Goal: Task Accomplishment & Management: Use online tool/utility

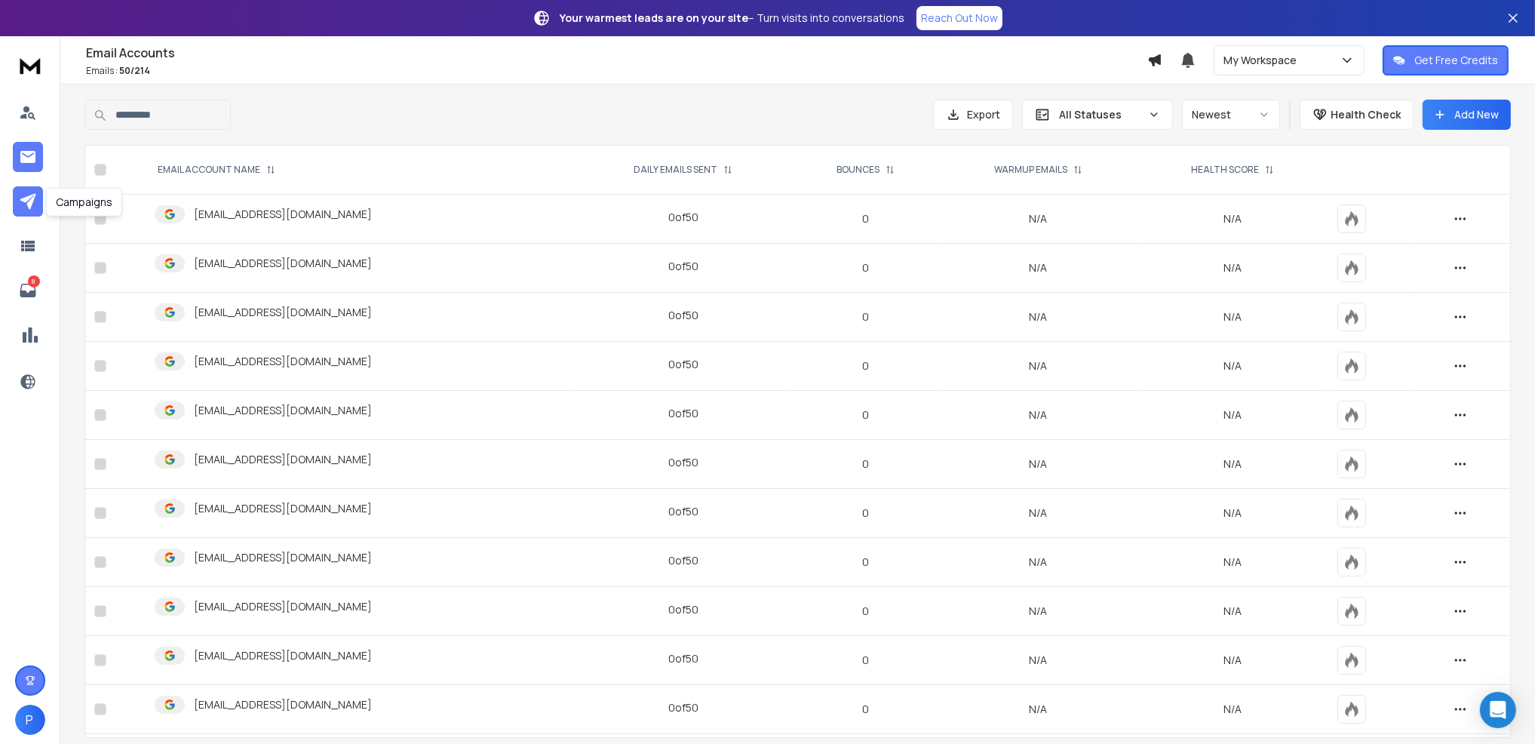
click at [37, 201] on link at bounding box center [28, 201] width 30 height 30
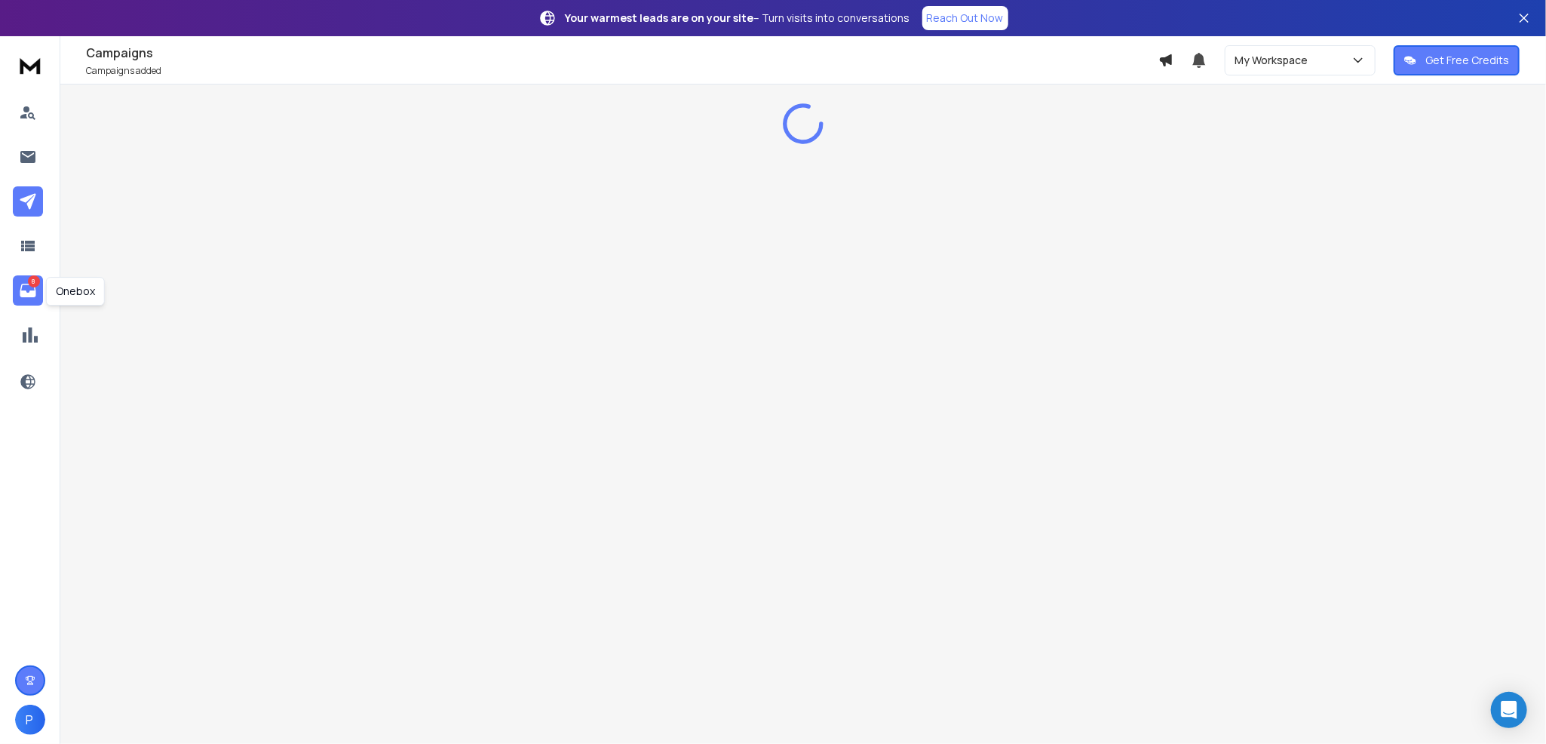
click at [25, 287] on icon at bounding box center [28, 290] width 18 height 18
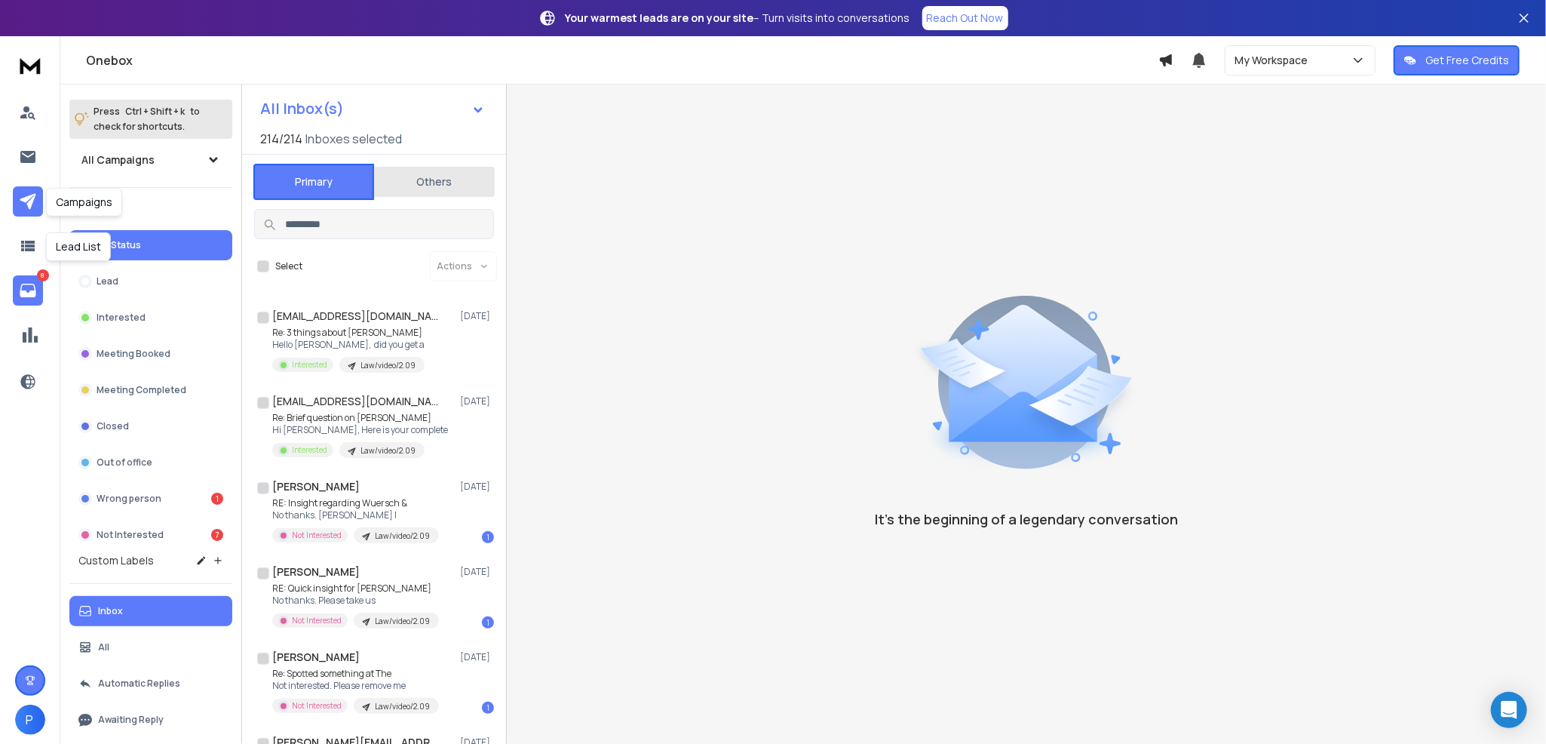
click at [29, 193] on icon at bounding box center [28, 201] width 18 height 18
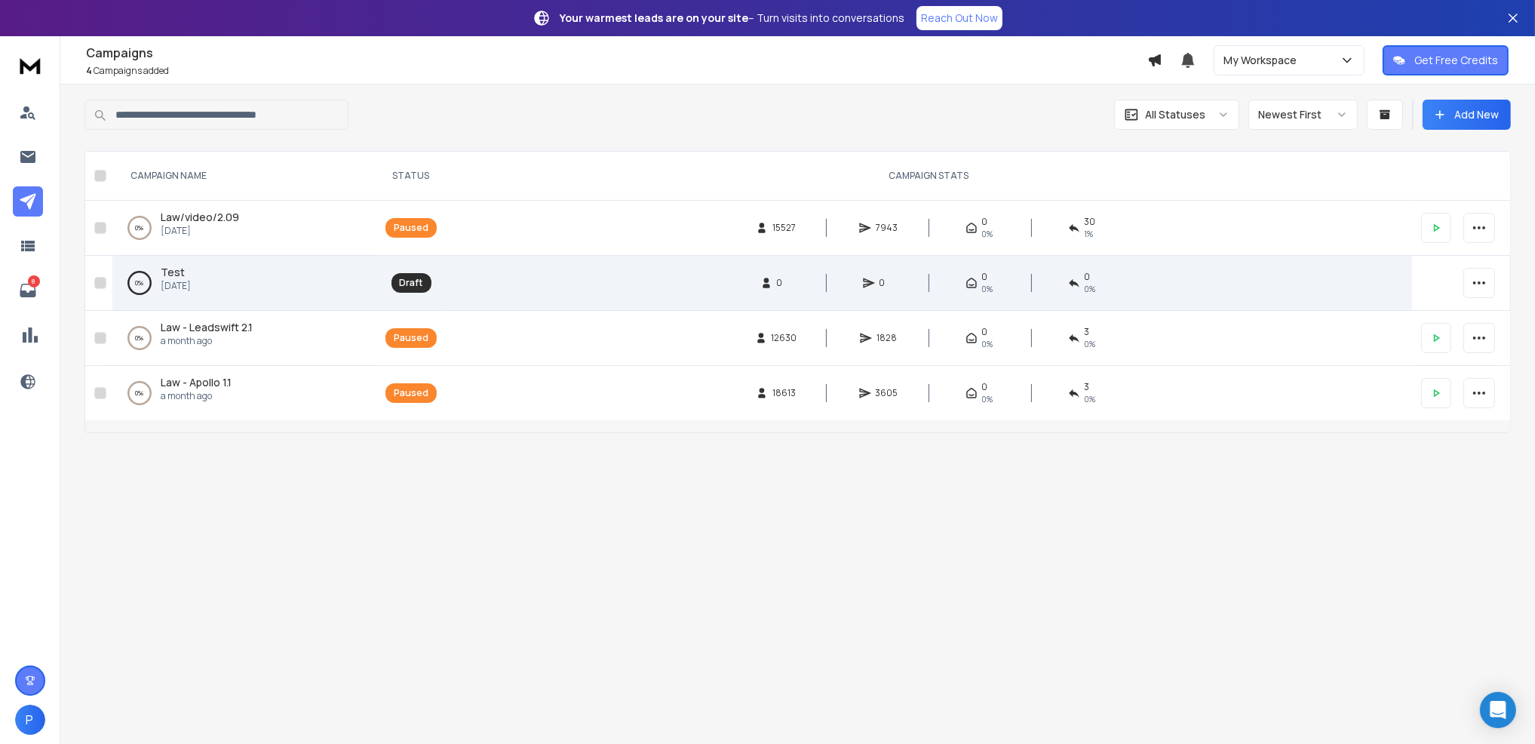
click at [552, 277] on div "0 0 0 0% 0 0%" at bounding box center [929, 283] width 948 height 24
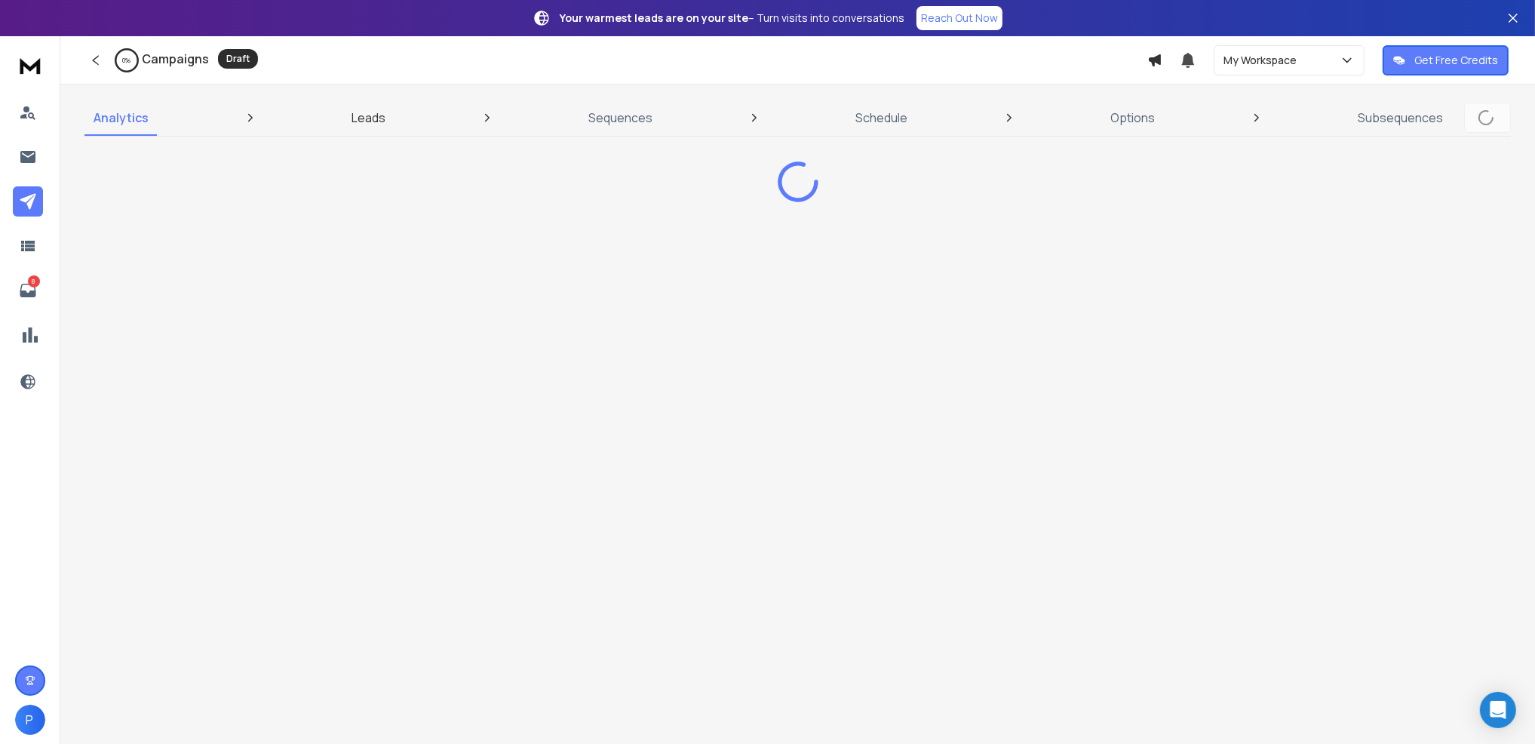
click at [379, 116] on p "Leads" at bounding box center [368, 118] width 34 height 18
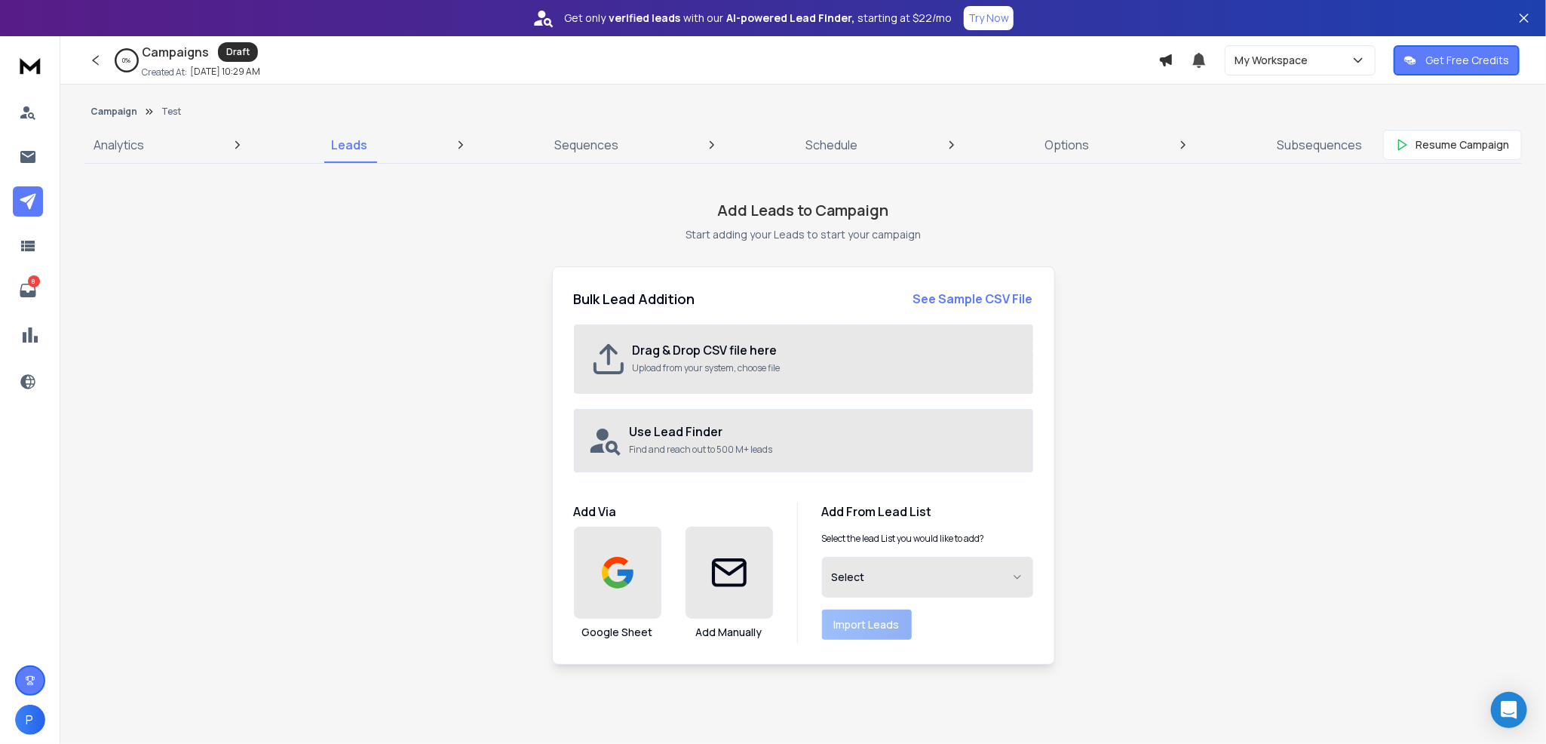
click at [729, 349] on h2 "Drag & Drop CSV file here" at bounding box center [825, 350] width 384 height 18
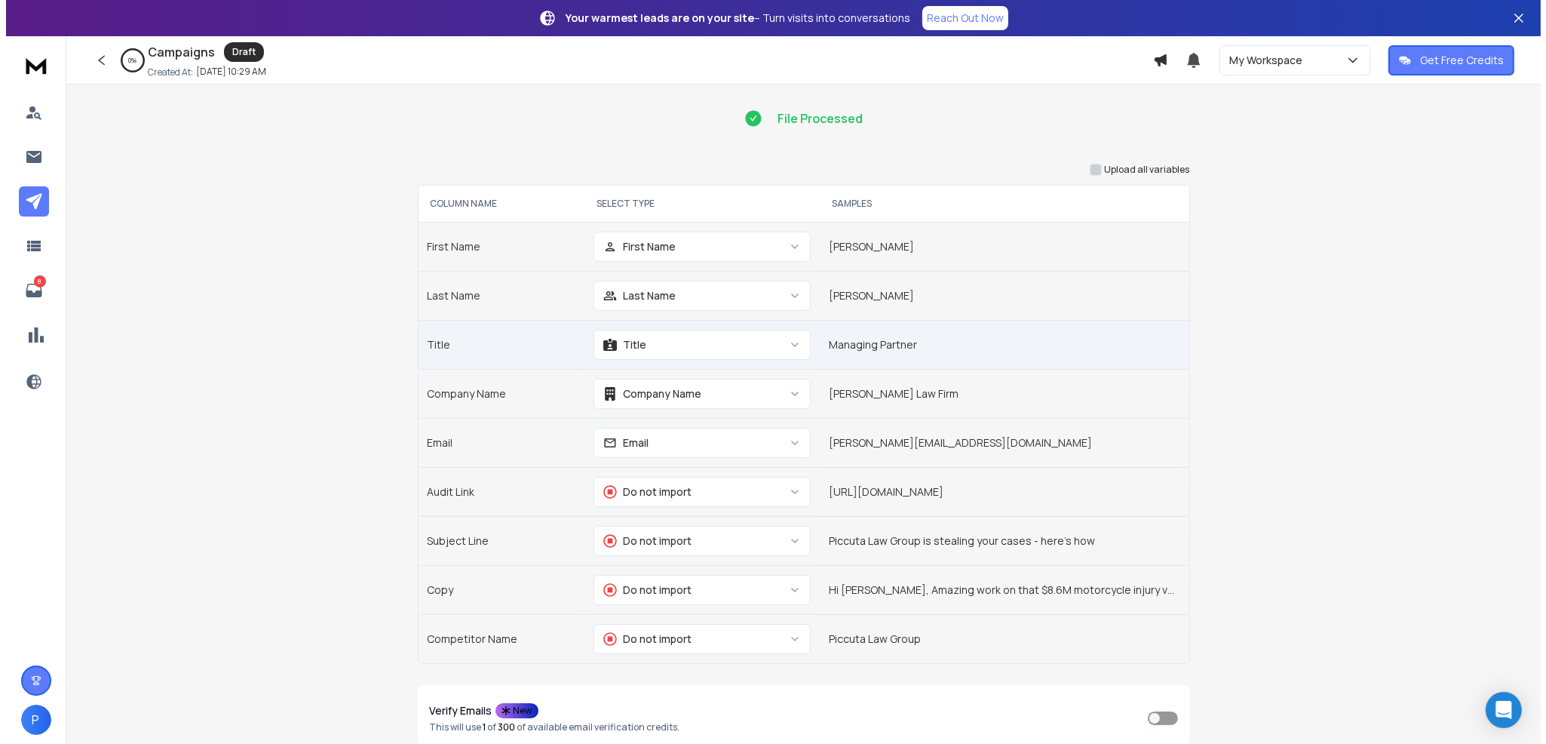
scroll to position [151, 0]
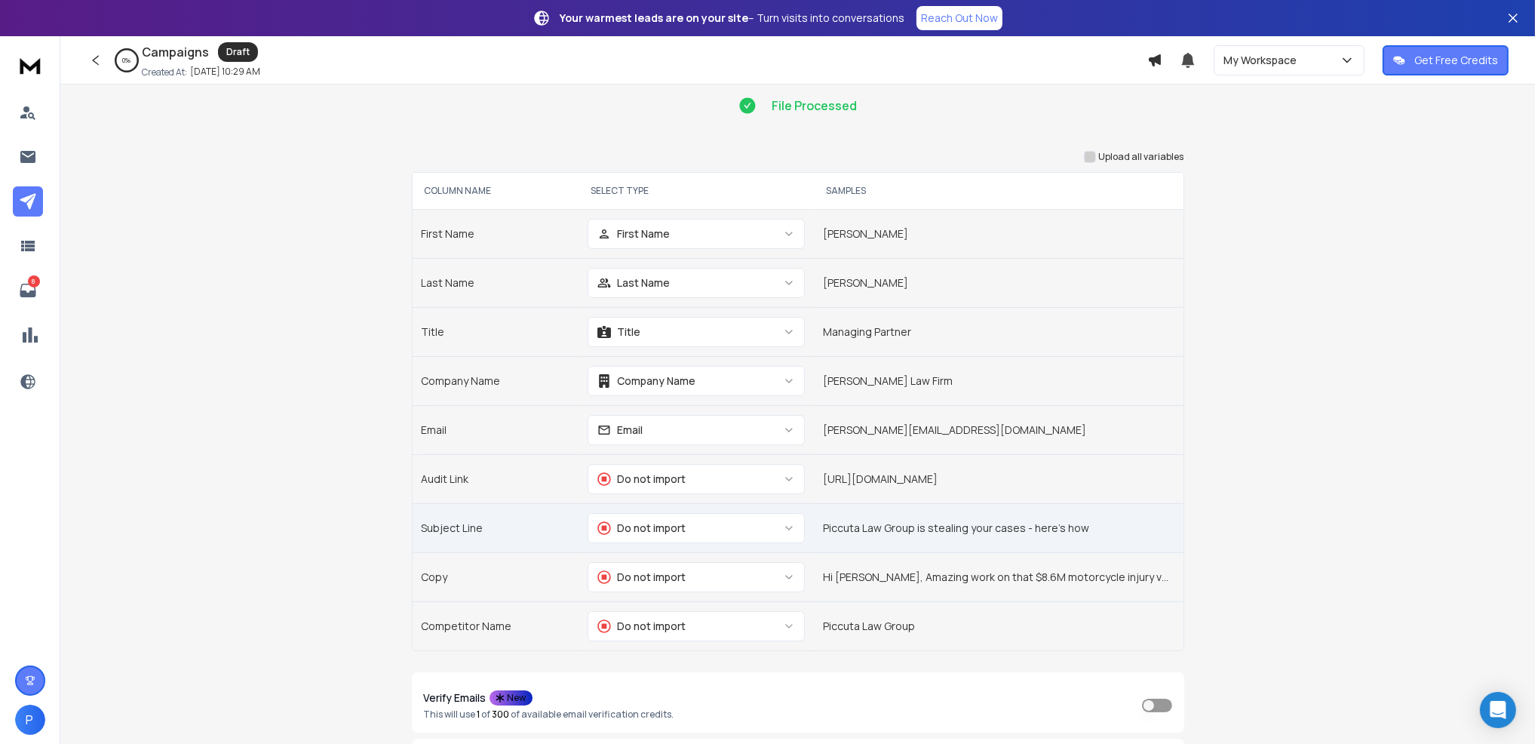
click at [653, 525] on div "Do not import" at bounding box center [641, 527] width 88 height 15
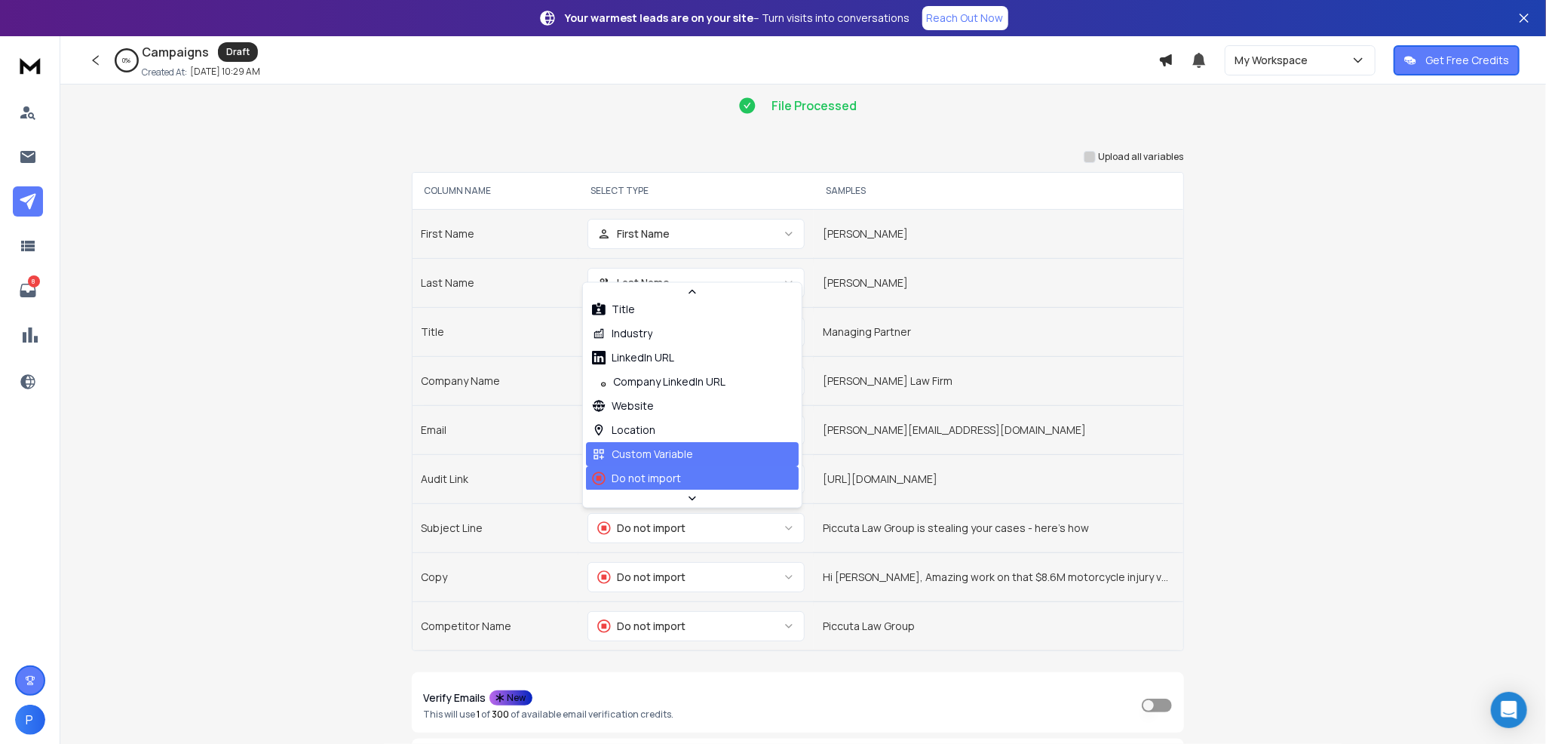
scroll to position [137, 0]
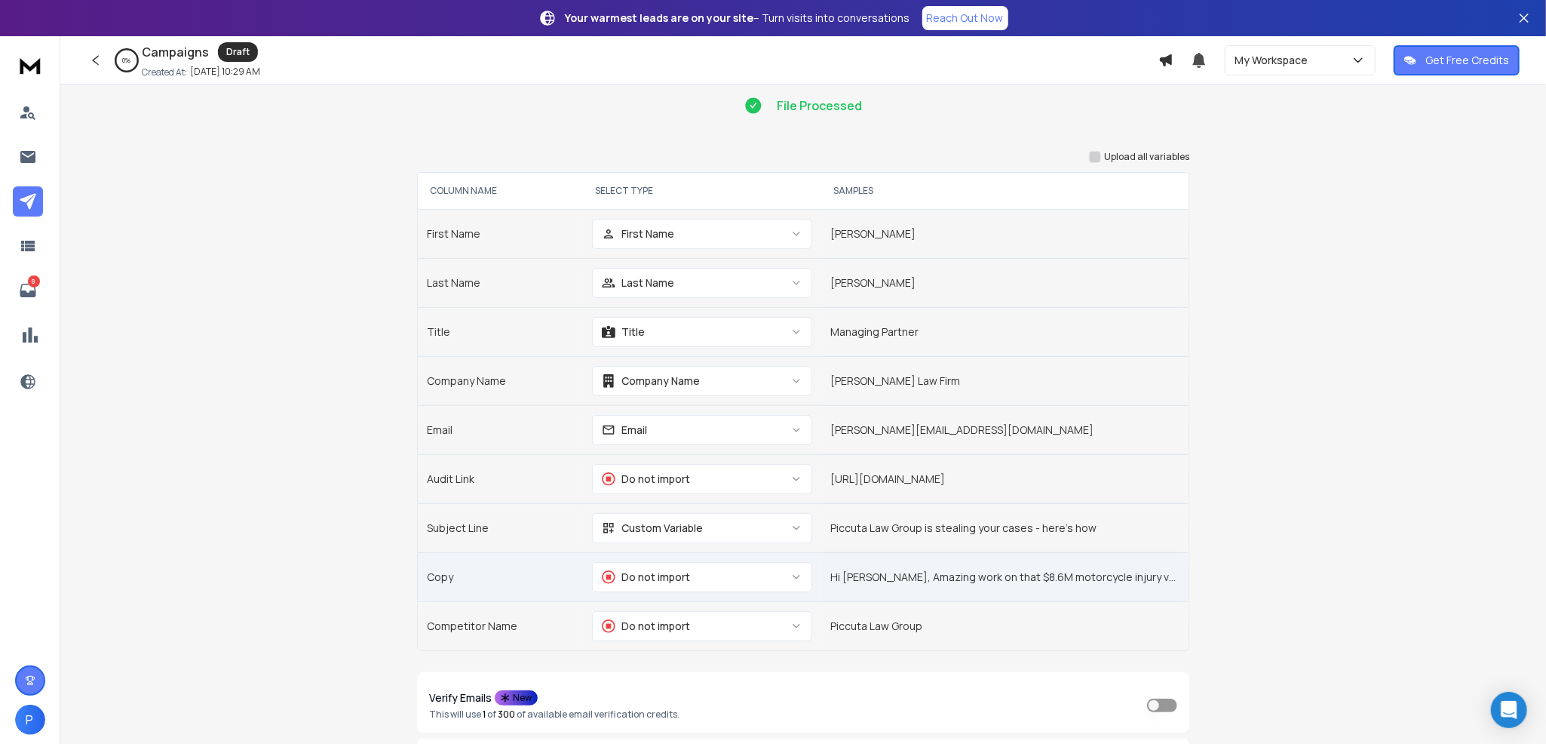
click at [658, 569] on div "Do not import" at bounding box center [646, 576] width 88 height 15
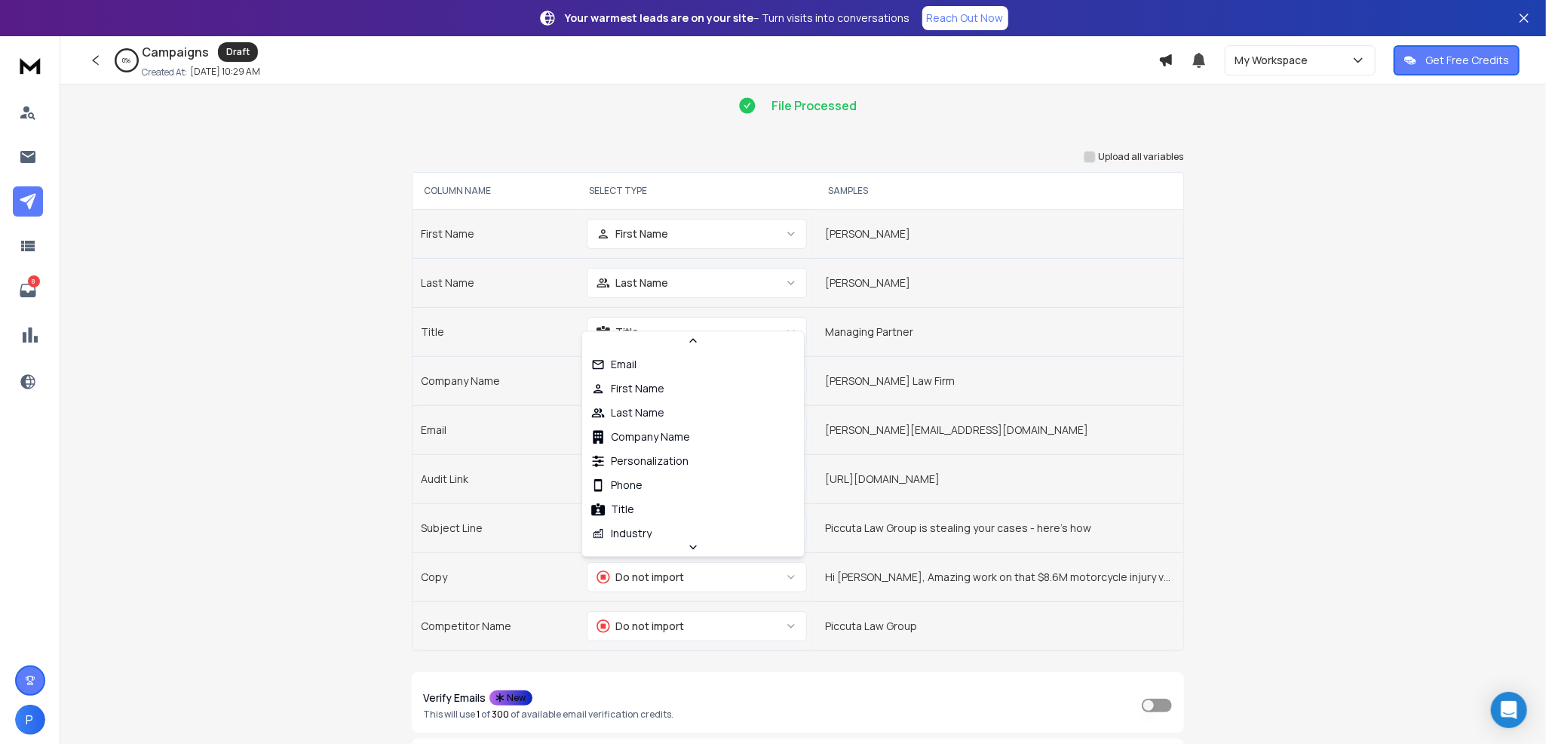
scroll to position [152, 0]
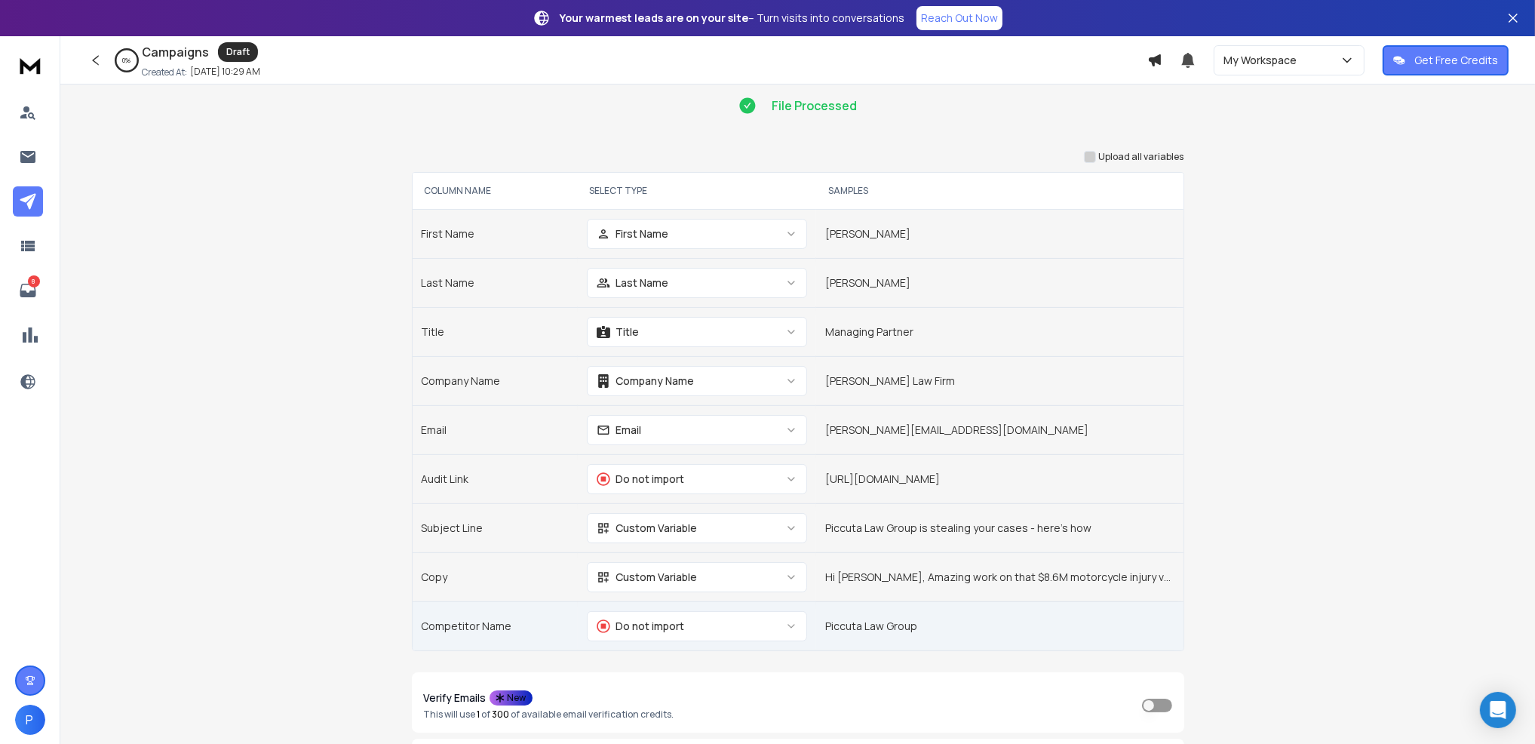
click at [678, 638] on button "Do not import" at bounding box center [697, 626] width 220 height 30
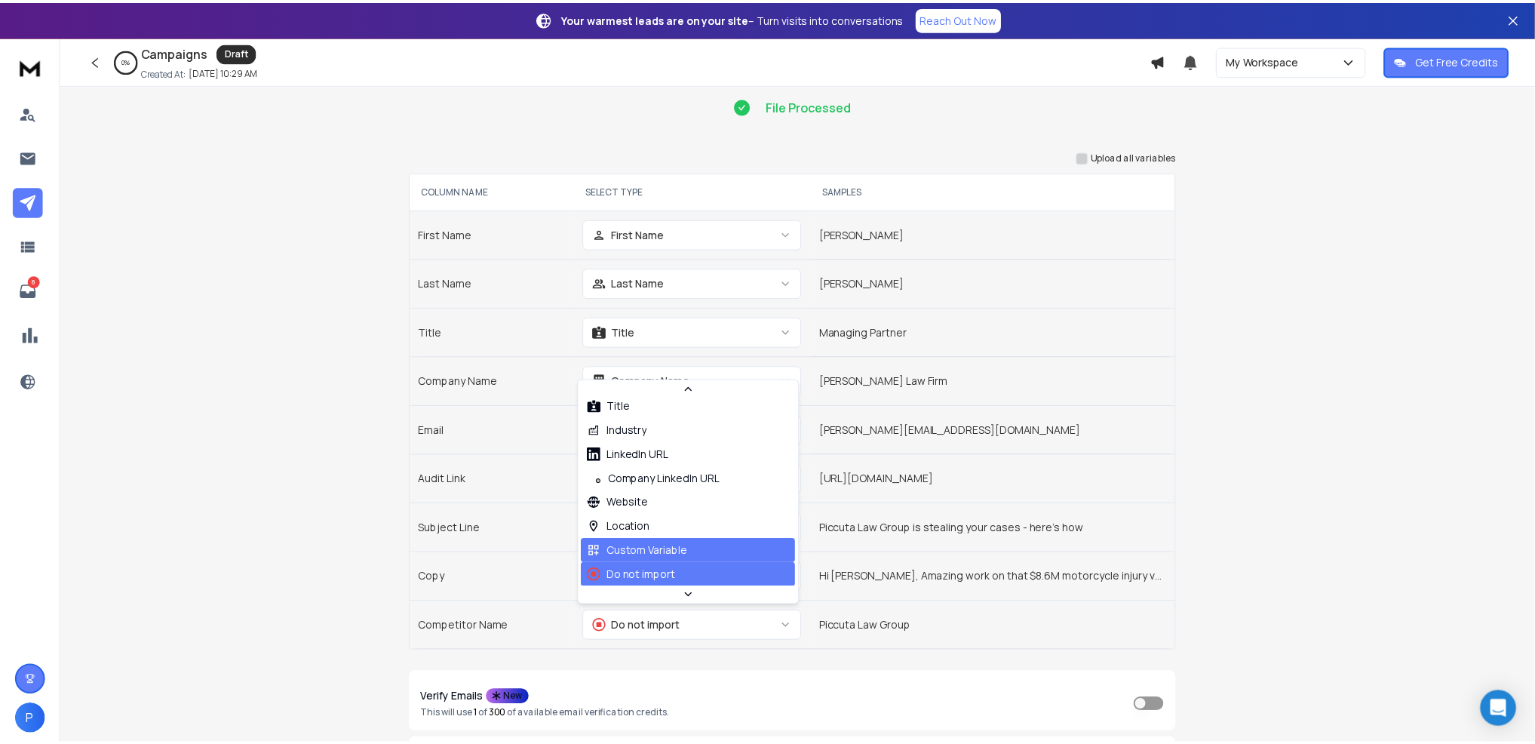
scroll to position [137, 0]
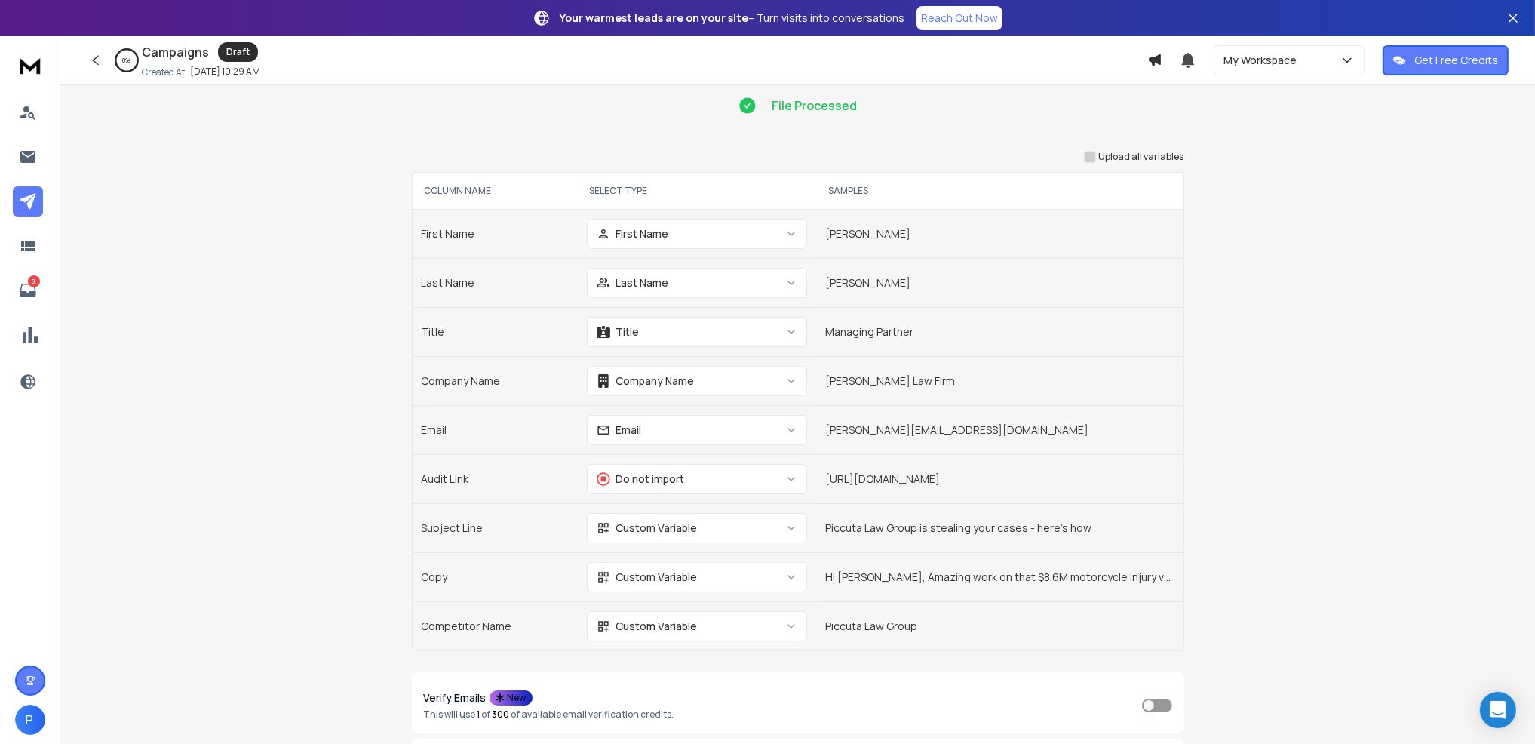
click at [381, 539] on div "Personal Injury - Sheet39 (1).csv File Processed Upload all variables COLUMN NA…" at bounding box center [767, 381] width 1535 height 993
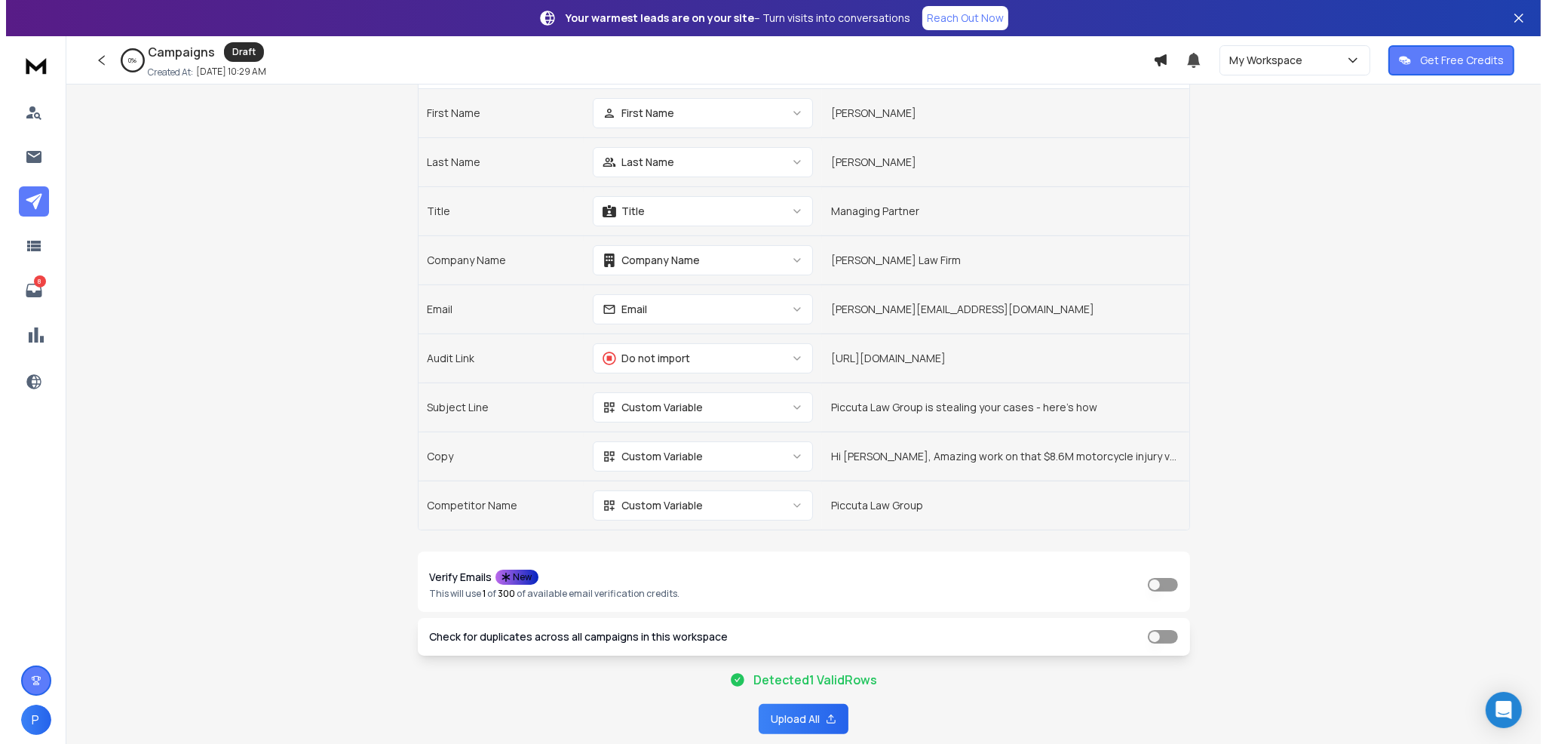
scroll to position [284, 0]
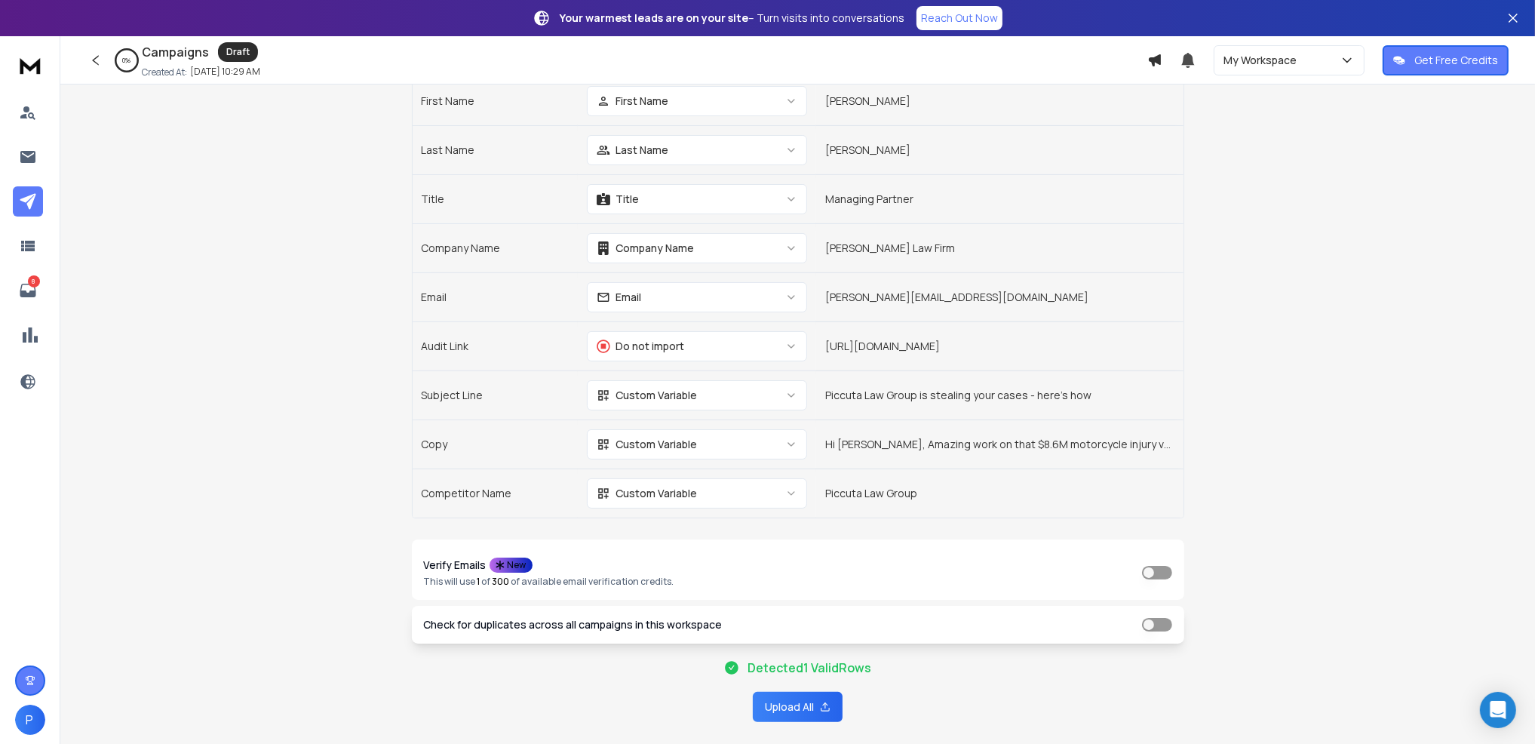
click at [830, 697] on button "Upload All" at bounding box center [798, 707] width 90 height 30
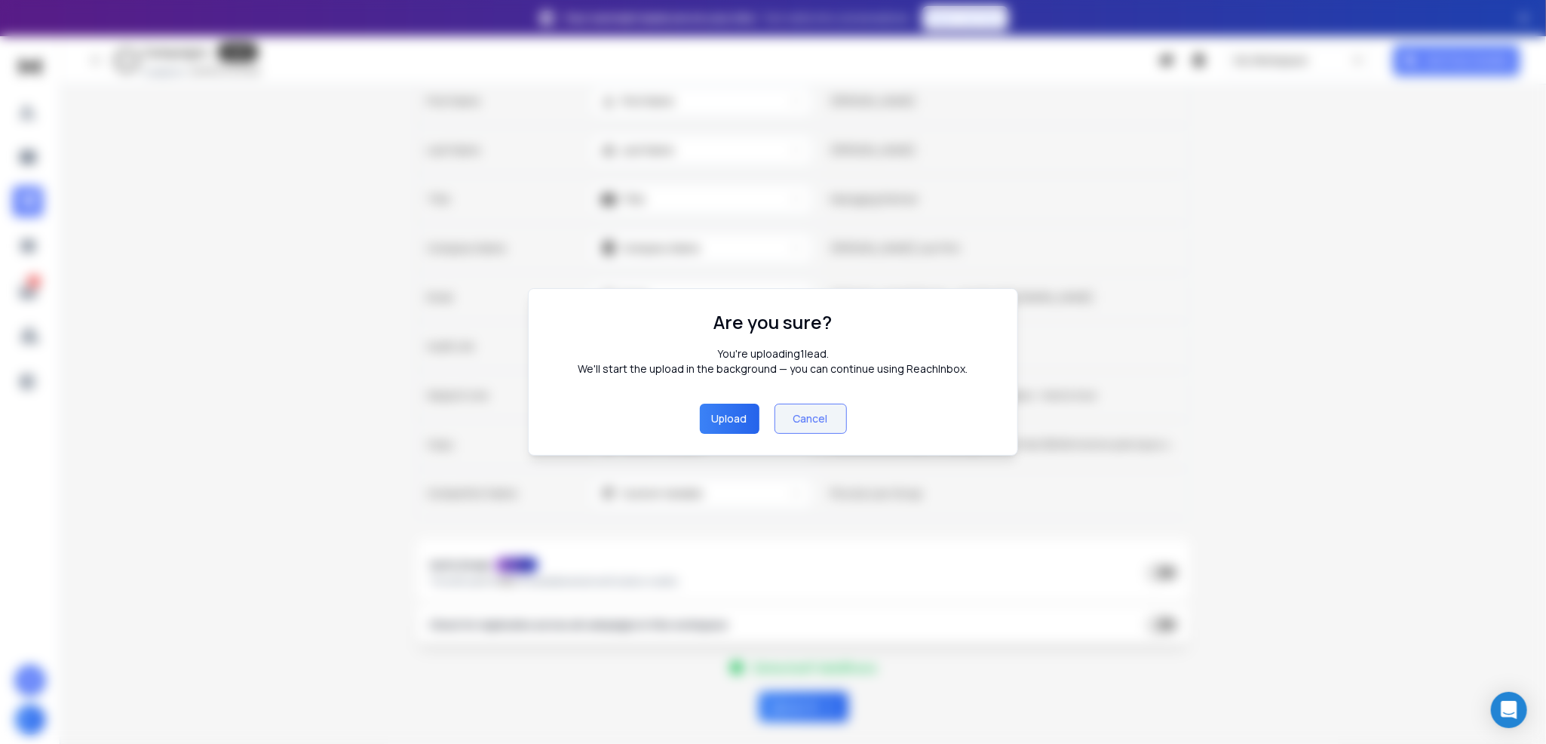
click at [736, 425] on button "Upload" at bounding box center [730, 419] width 60 height 30
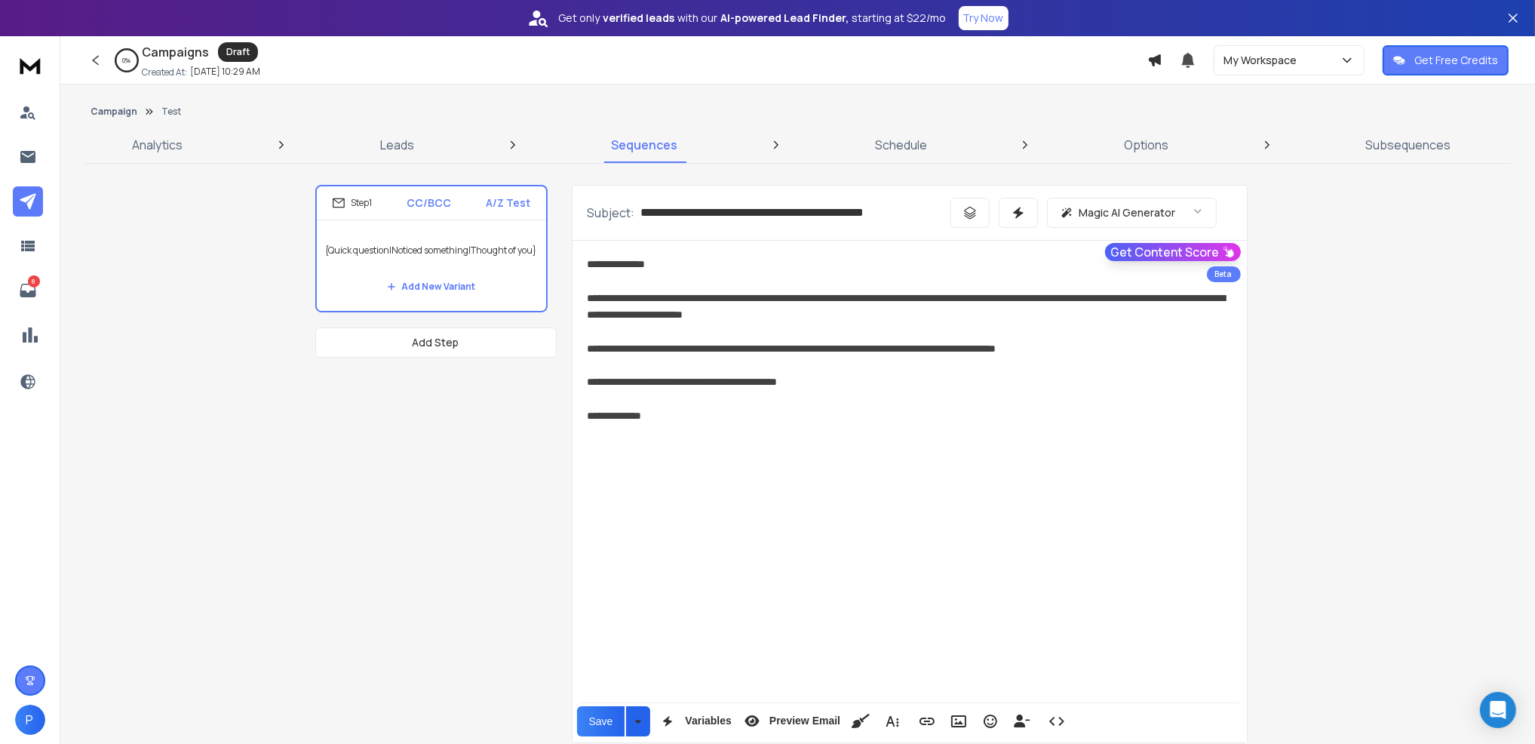
click at [852, 208] on input "**********" at bounding box center [788, 213] width 294 height 18
click at [772, 317] on div "**********" at bounding box center [910, 307] width 644 height 34
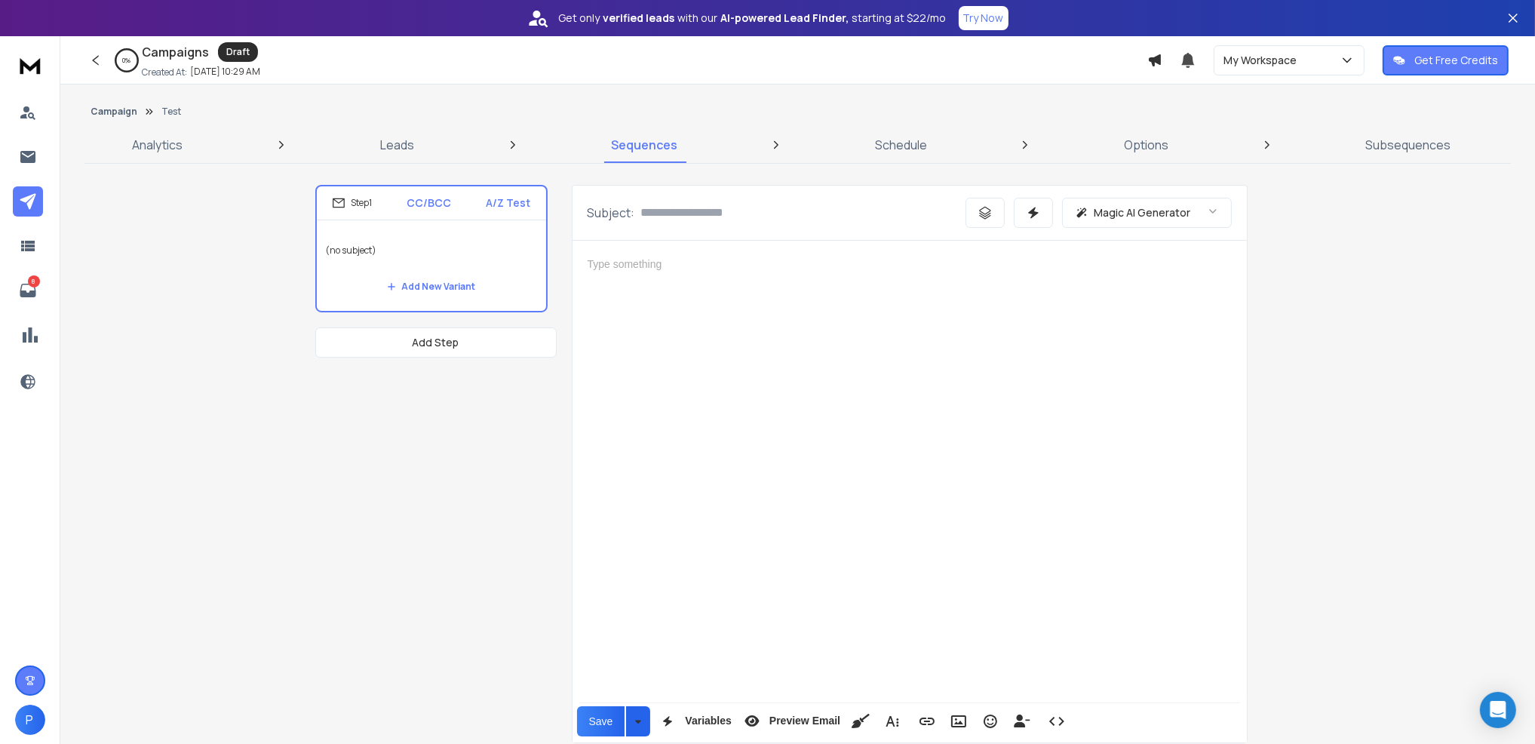
click at [797, 215] on input at bounding box center [795, 213] width 309 height 18
click at [1033, 215] on icon "button" at bounding box center [1033, 212] width 10 height 11
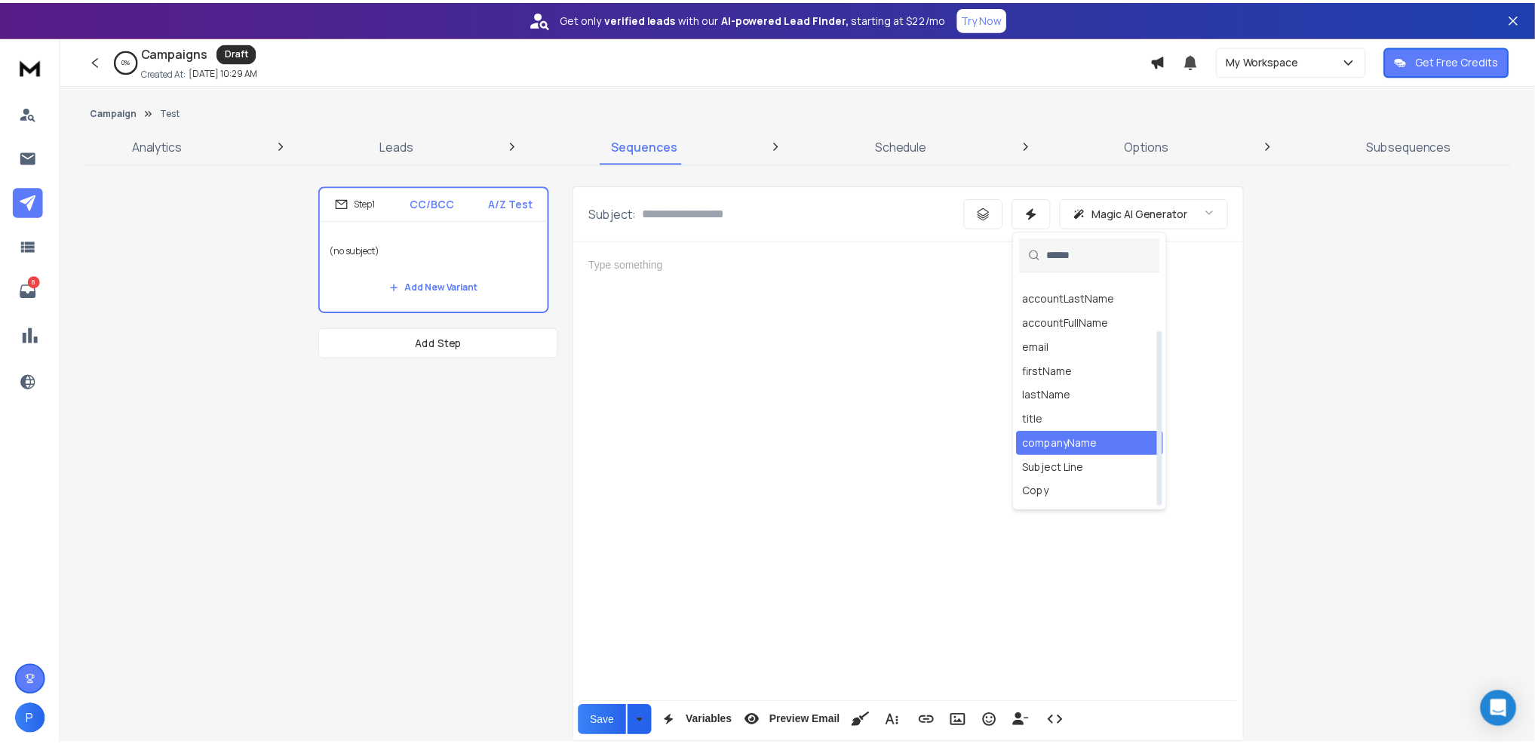
scroll to position [63, 0]
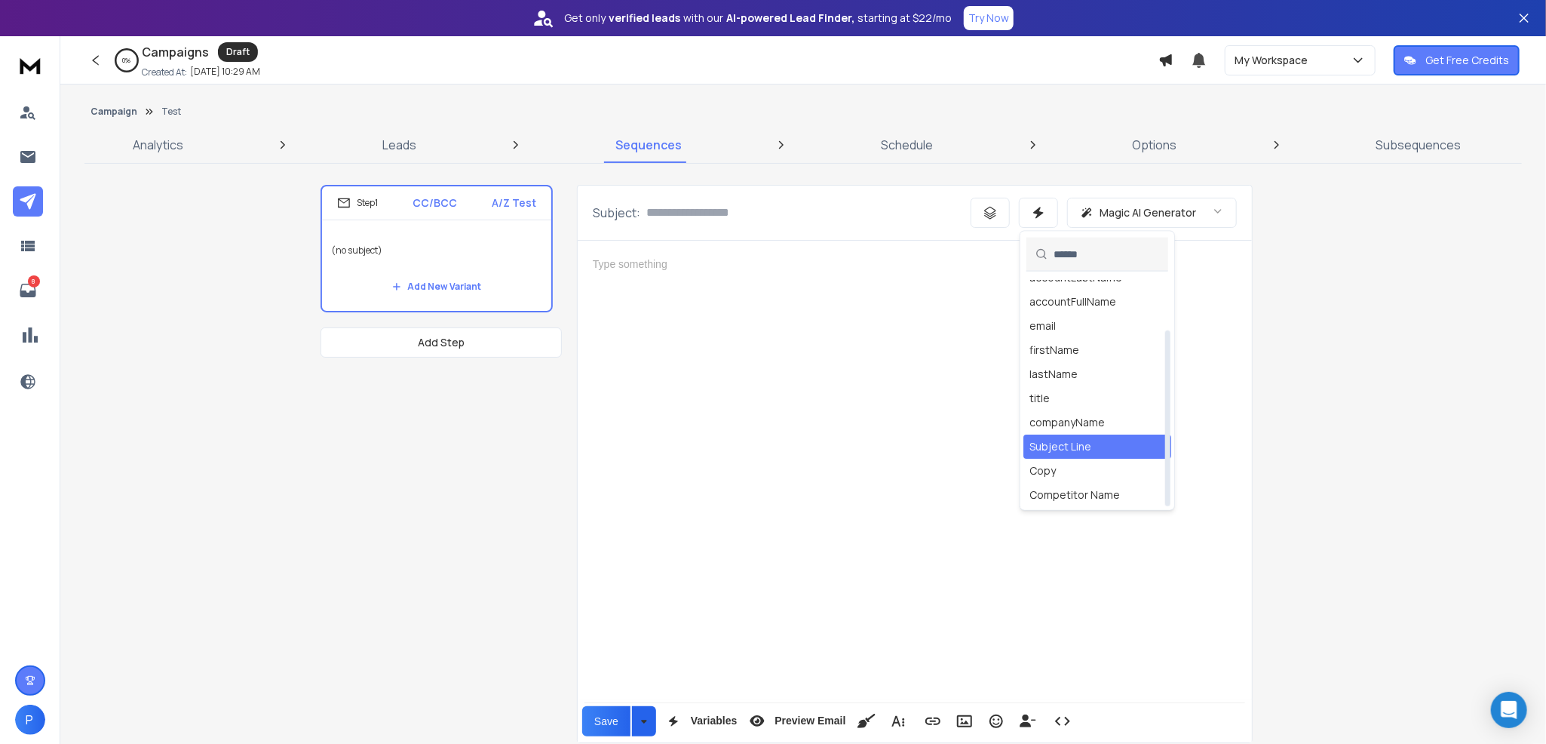
click at [1091, 439] on div "Subject Line" at bounding box center [1098, 446] width 148 height 24
type input "**********"
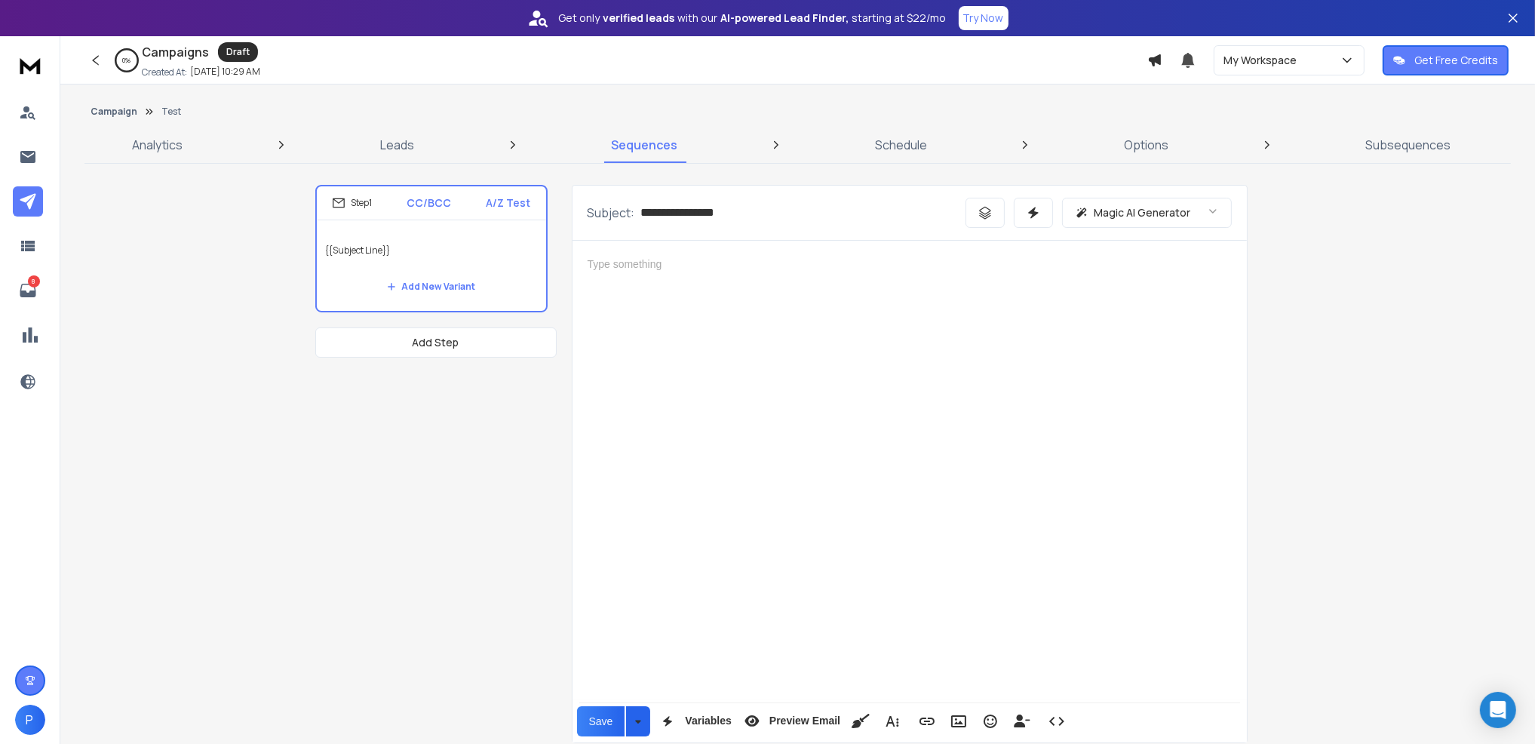
click at [809, 352] on div at bounding box center [909, 464] width 674 height 447
click at [671, 714] on div "Variables" at bounding box center [693, 721] width 81 height 24
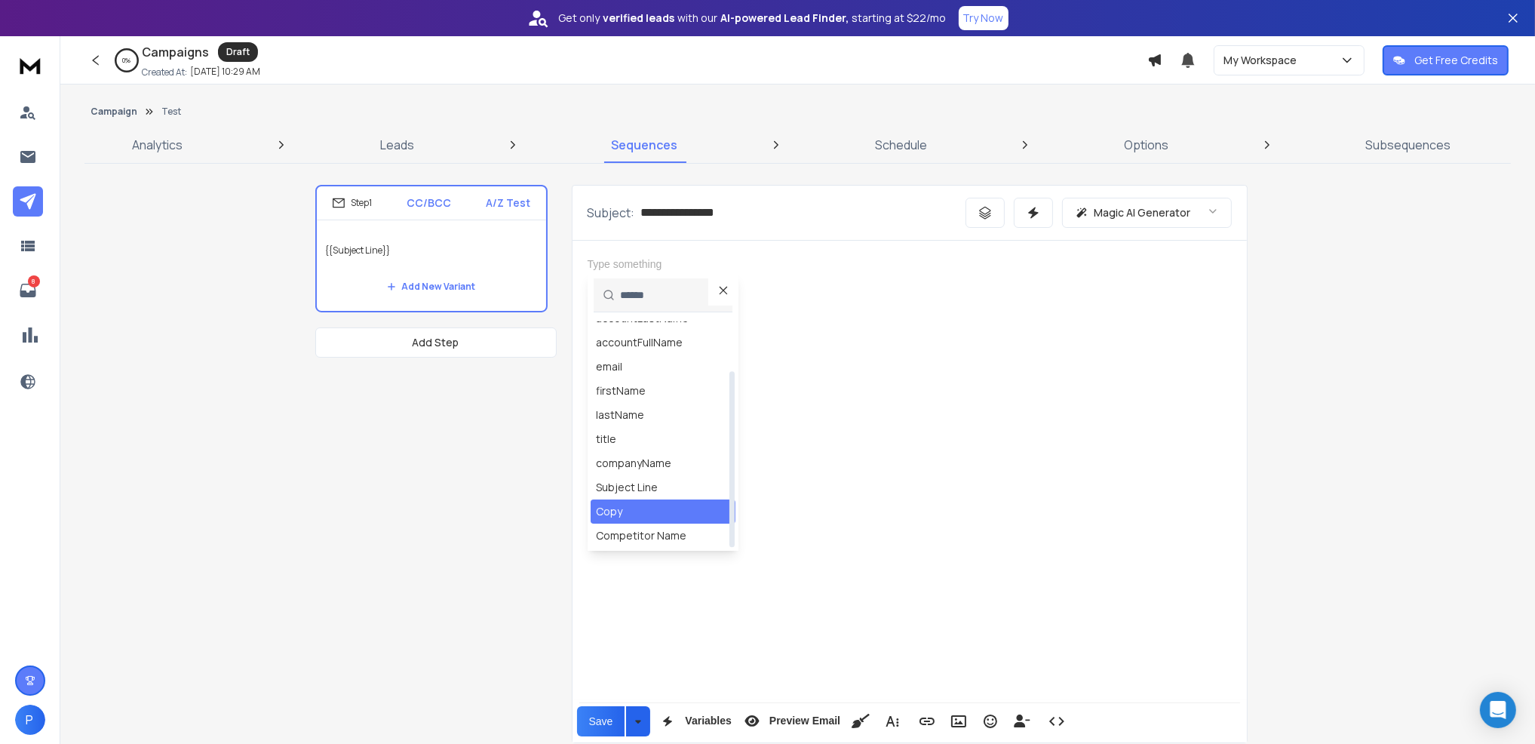
click at [646, 505] on div "Copy" at bounding box center [663, 511] width 145 height 24
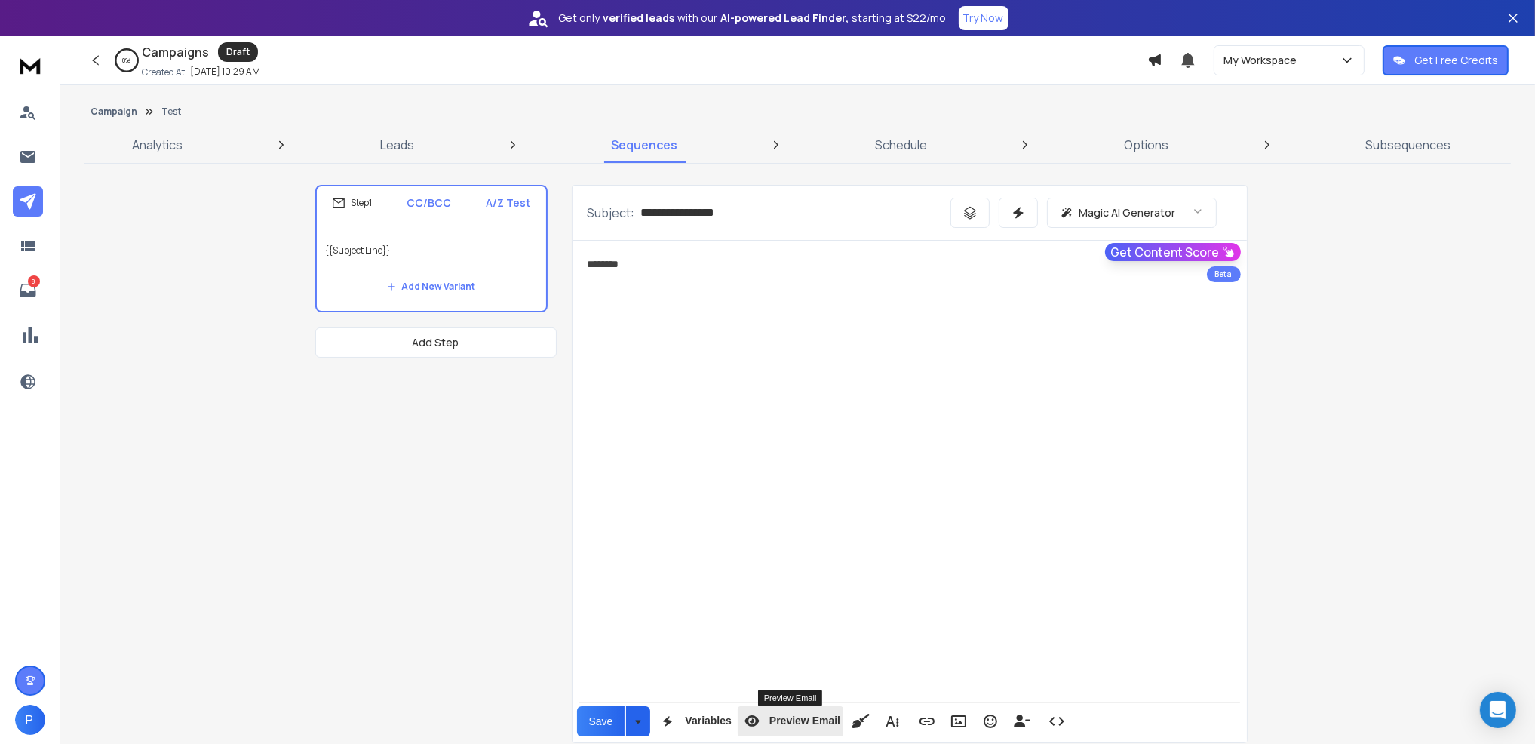
click at [772, 717] on span "Preview Email" at bounding box center [804, 720] width 77 height 13
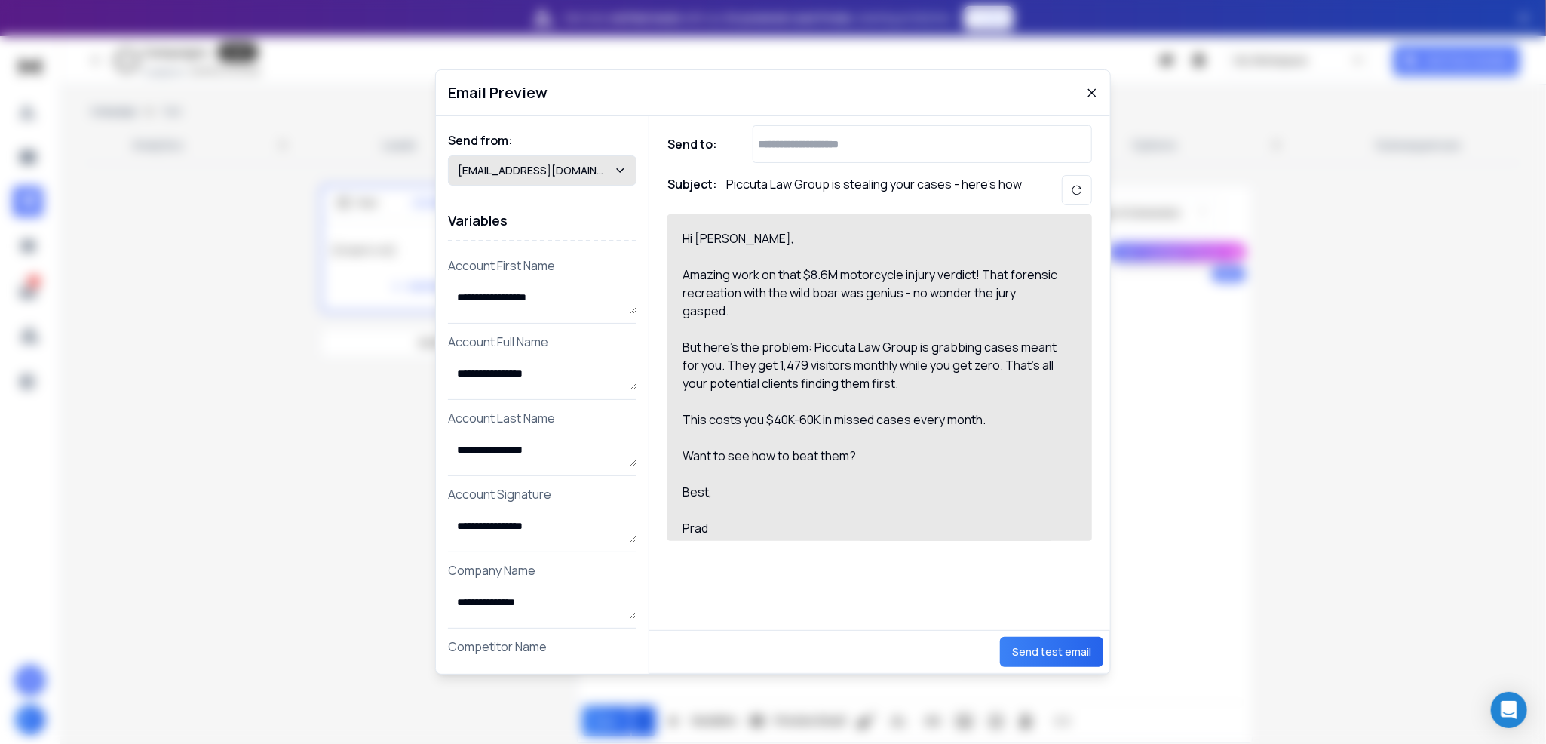
click at [593, 174] on div "[EMAIL_ADDRESS][DOMAIN_NAME]" at bounding box center [542, 170] width 169 height 15
type input "**********"
click at [537, 255] on div "[EMAIL_ADDRESS][DOMAIN_NAME]" at bounding box center [542, 258] width 169 height 30
click at [806, 153] on input at bounding box center [922, 143] width 329 height 27
type input "**********"
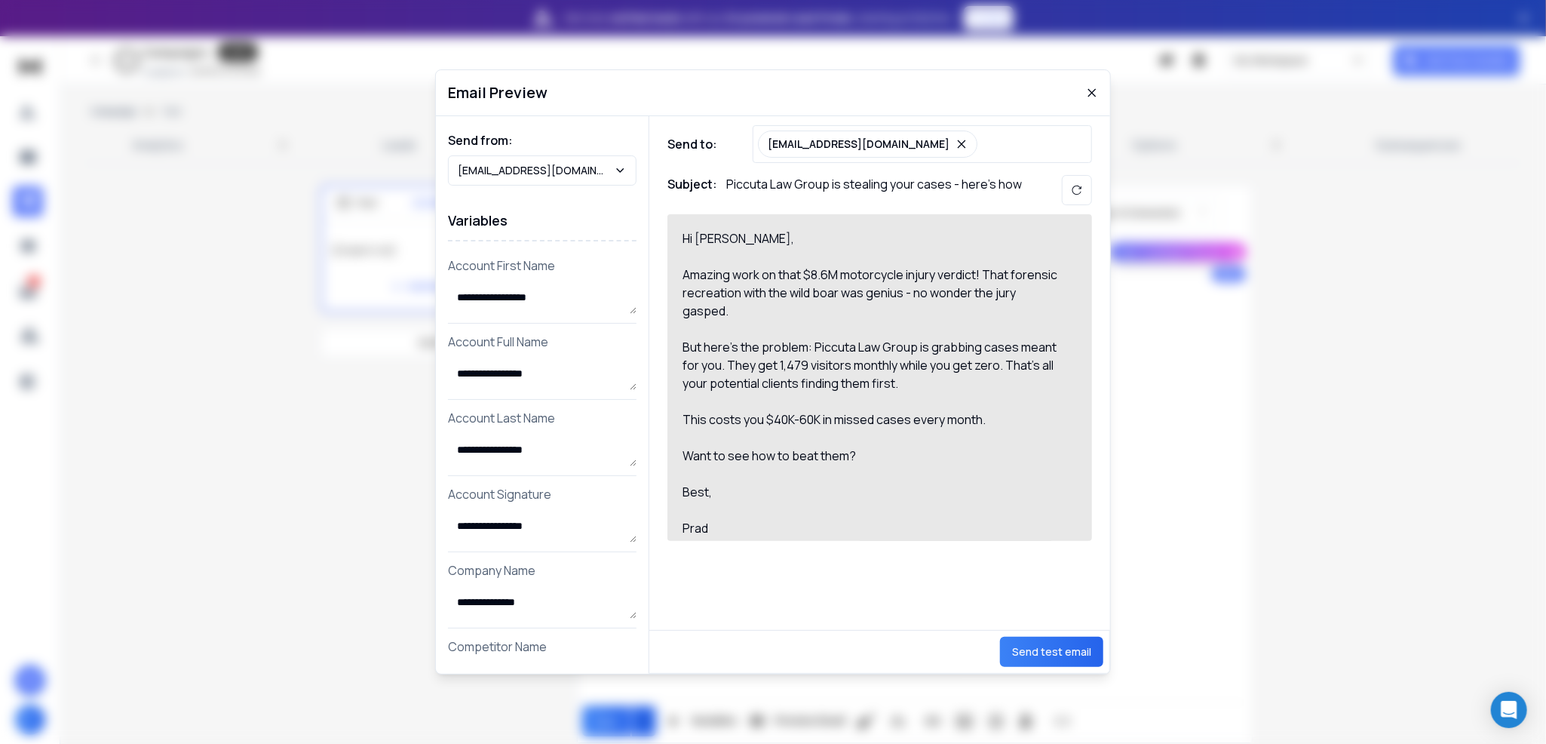
click at [1038, 648] on button "Send test email" at bounding box center [1051, 652] width 103 height 30
click at [956, 147] on icon at bounding box center [962, 144] width 12 height 12
click at [898, 147] on input at bounding box center [922, 143] width 329 height 27
click at [1059, 649] on button "Send test email" at bounding box center [1051, 652] width 103 height 30
click at [1043, 140] on icon at bounding box center [1049, 144] width 12 height 12
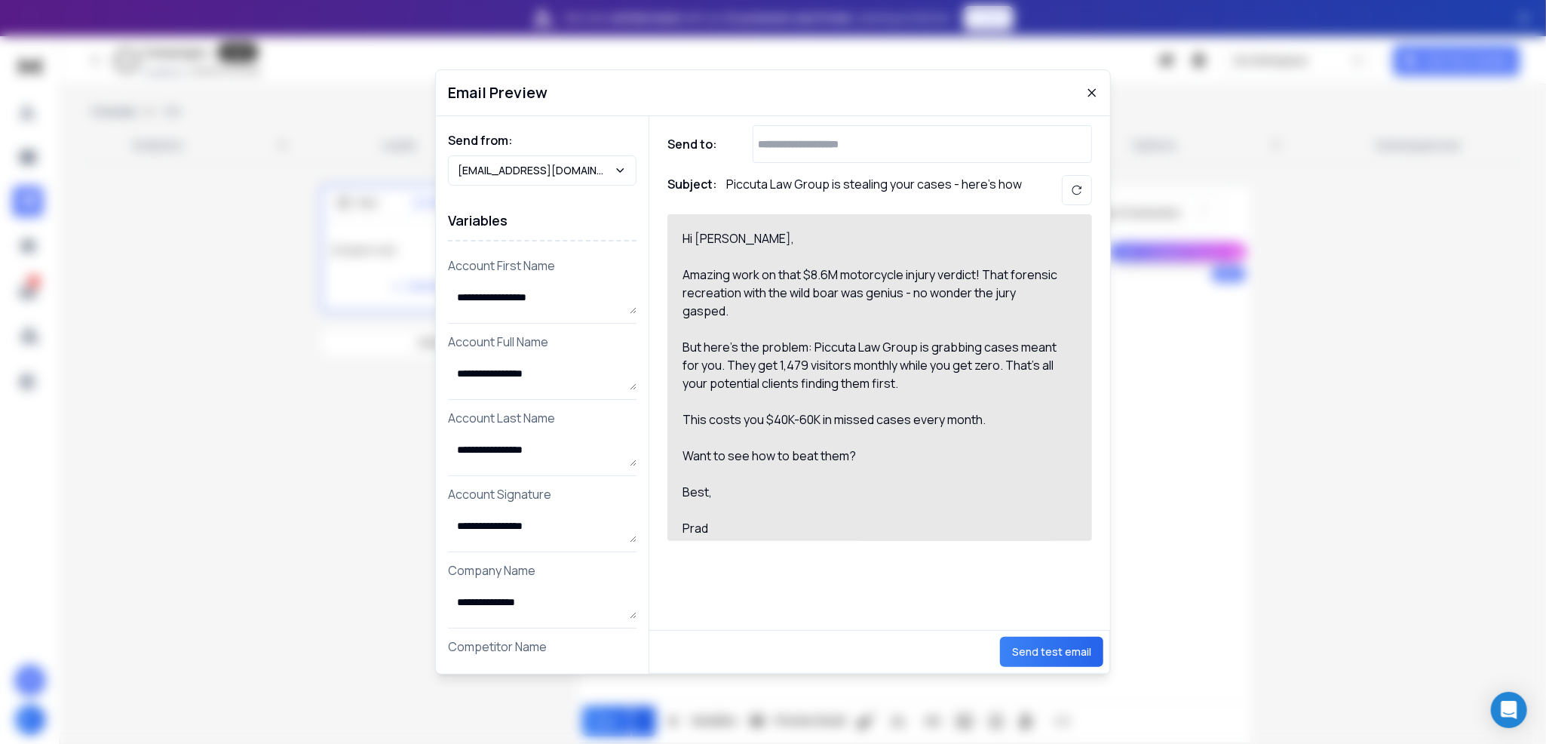
click at [971, 142] on input at bounding box center [922, 143] width 329 height 27
click at [1082, 643] on button "Send test email" at bounding box center [1051, 652] width 103 height 30
